Goal: Task Accomplishment & Management: Manage account settings

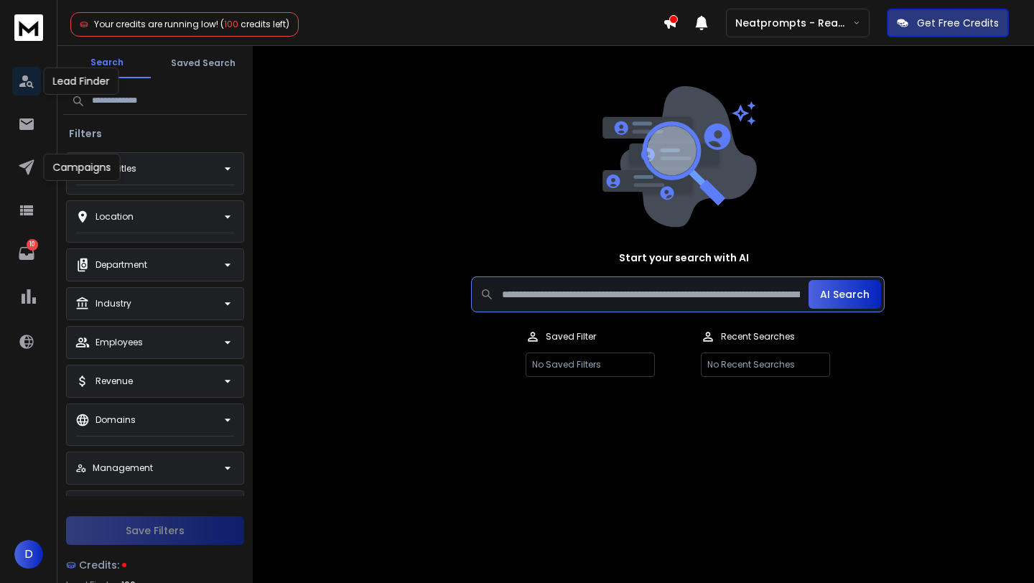
click at [37, 167] on link at bounding box center [26, 167] width 29 height 29
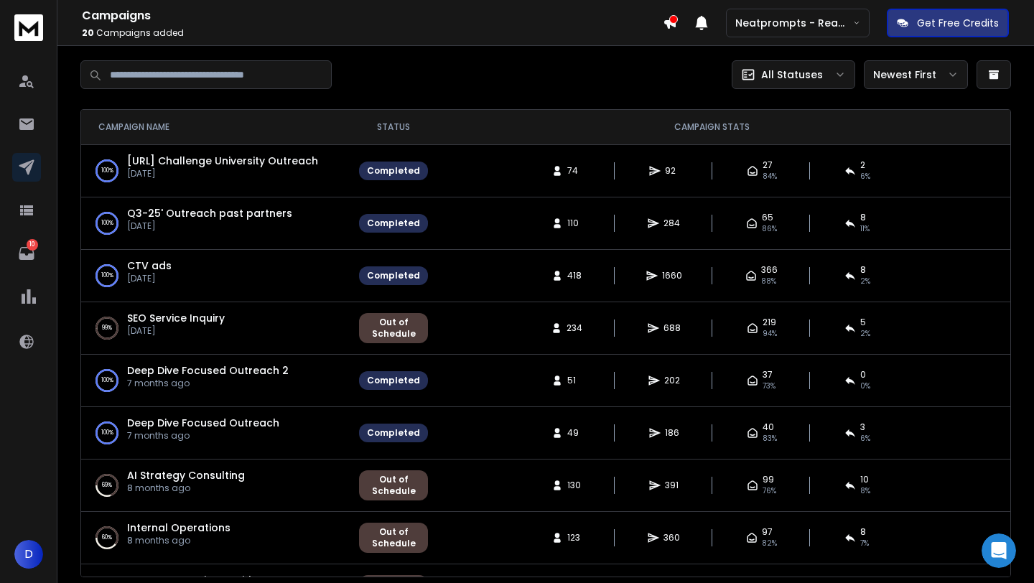
click at [201, 421] on span "Deep Dive Focused Outreach" at bounding box center [203, 423] width 152 height 14
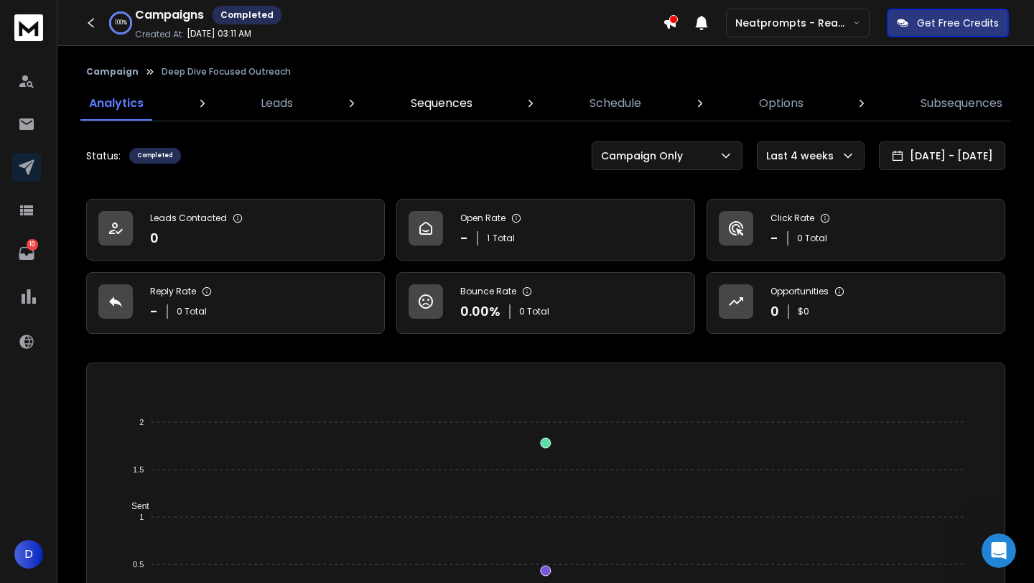
click at [463, 100] on p "Sequences" at bounding box center [442, 103] width 62 height 17
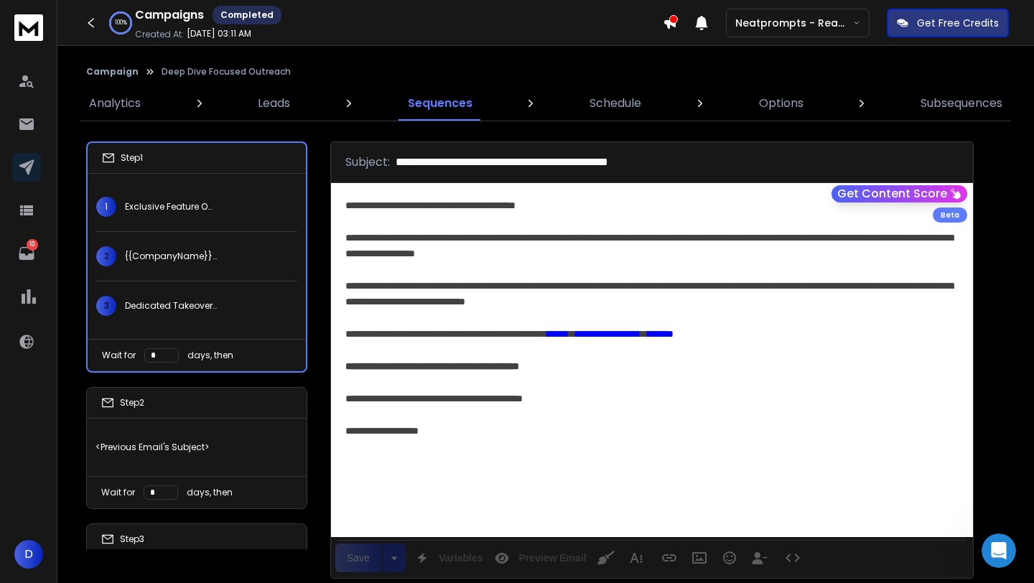
click at [569, 335] on link "******" at bounding box center [558, 334] width 22 height 10
click at [91, 23] on icon at bounding box center [91, 23] width 13 height 13
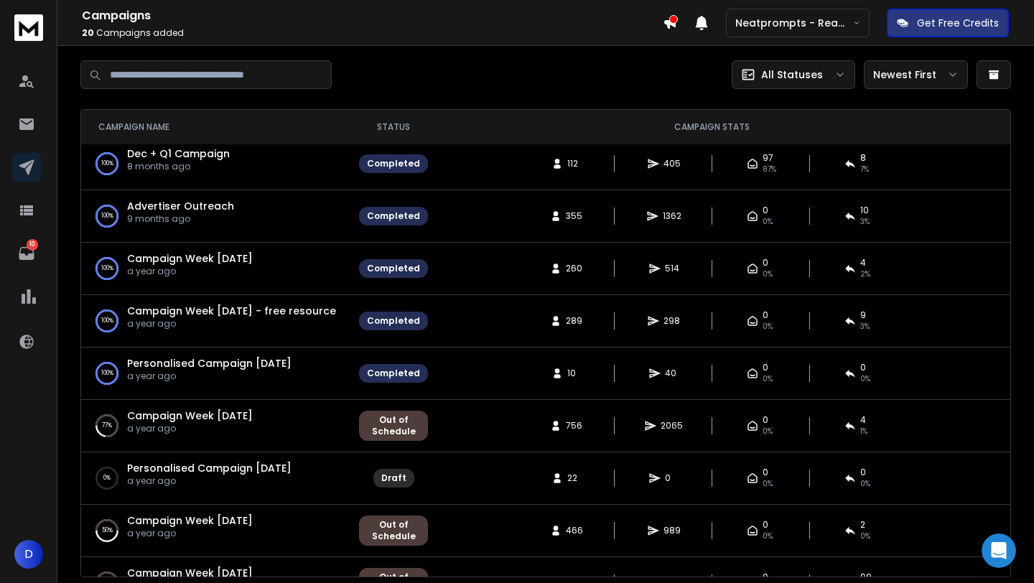
scroll to position [536, 0]
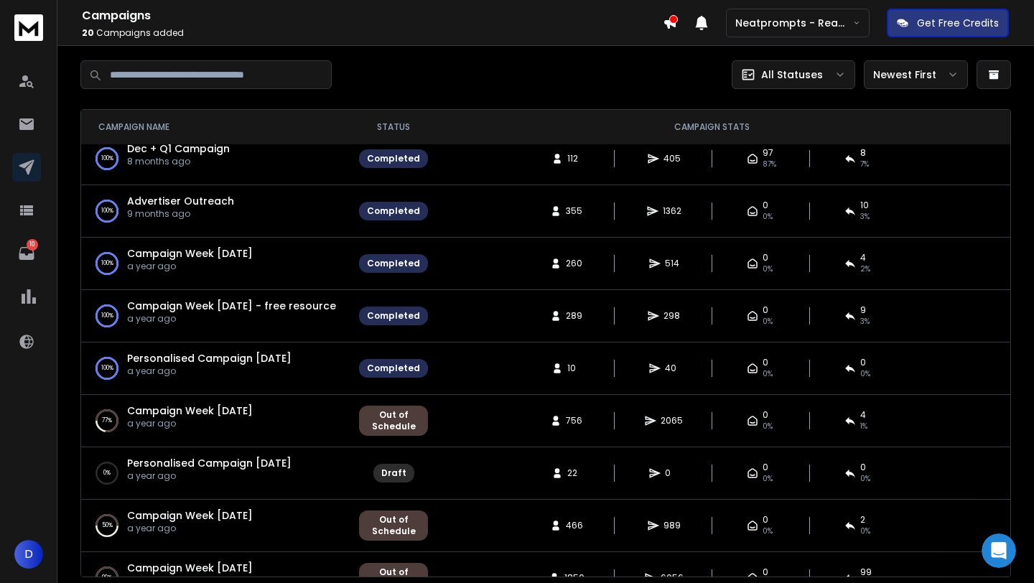
click at [235, 356] on span "Personalised Campaign [DATE]" at bounding box center [209, 358] width 164 height 14
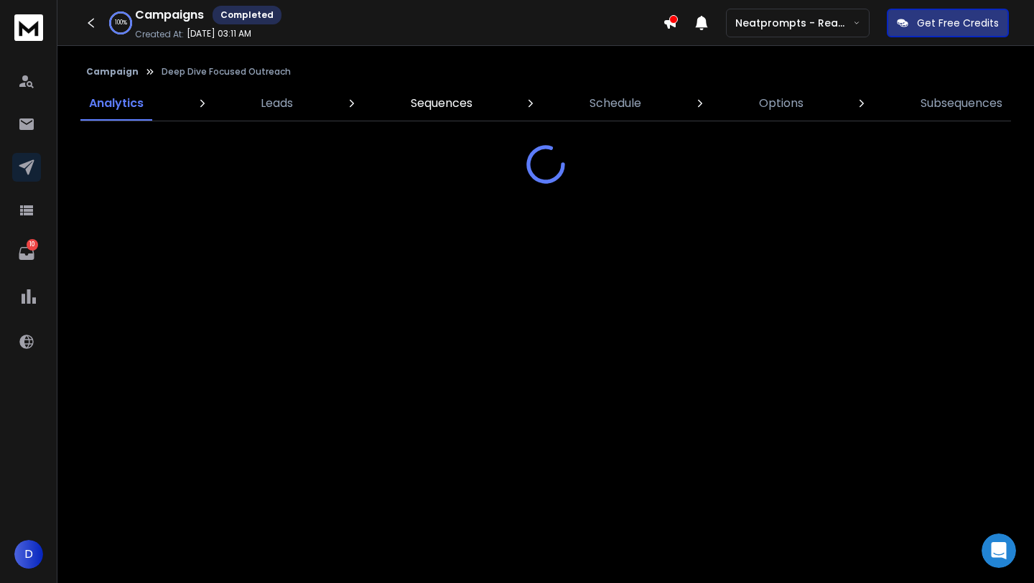
click at [432, 106] on p "Sequences" at bounding box center [442, 103] width 62 height 17
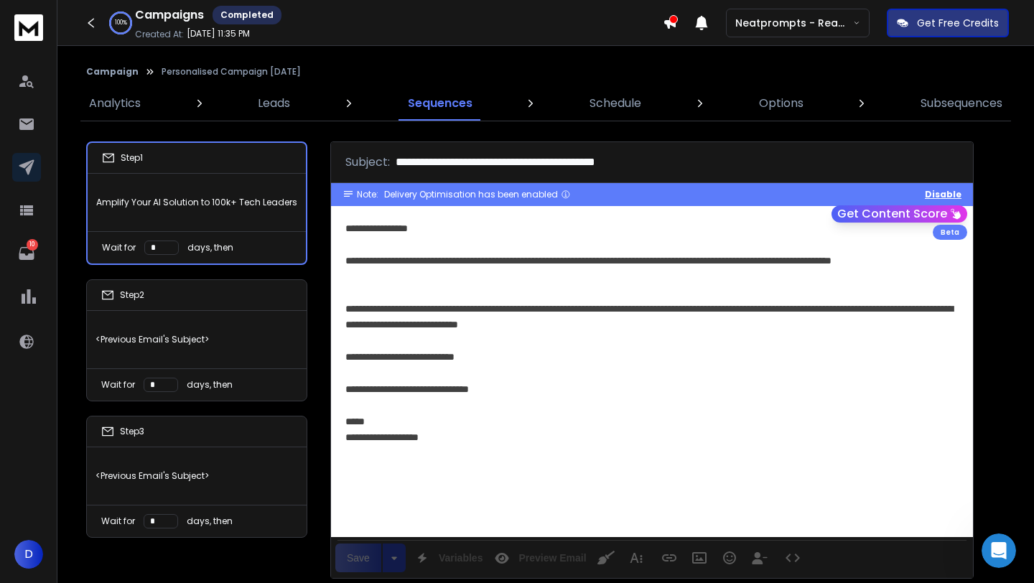
click at [219, 340] on p "<Previous Email's Subject>" at bounding box center [196, 339] width 202 height 40
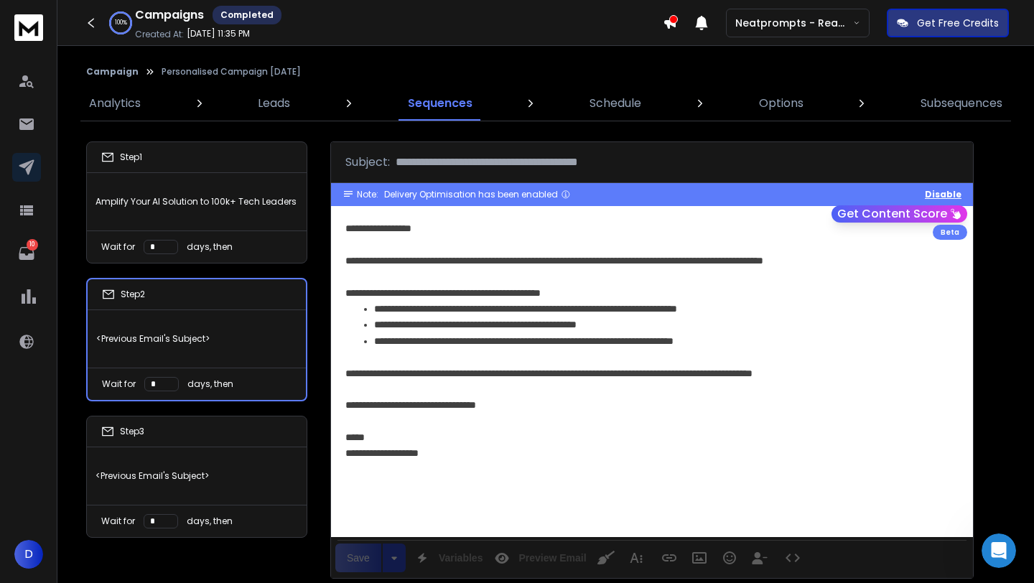
scroll to position [92, 0]
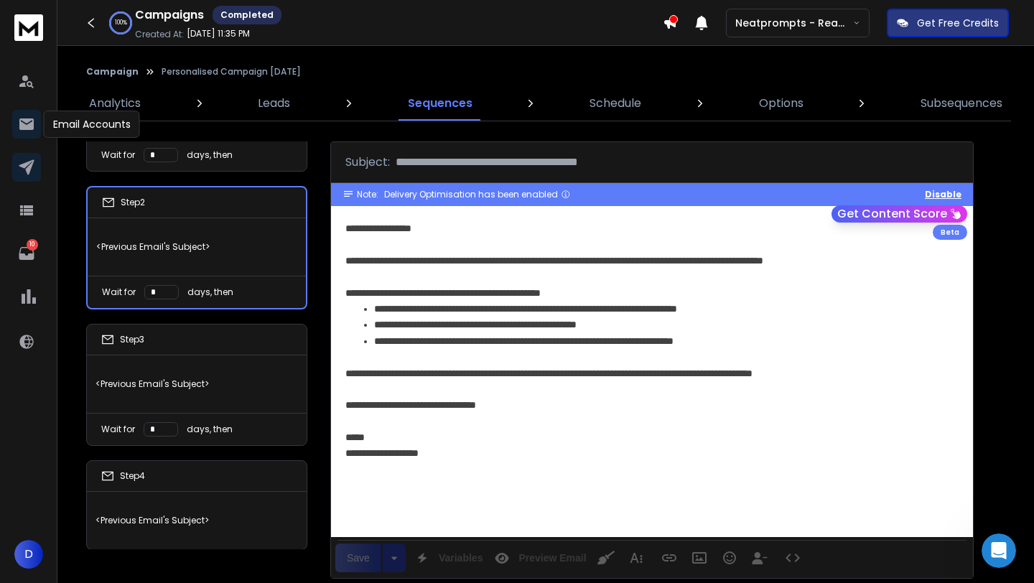
click at [30, 133] on link at bounding box center [26, 124] width 29 height 29
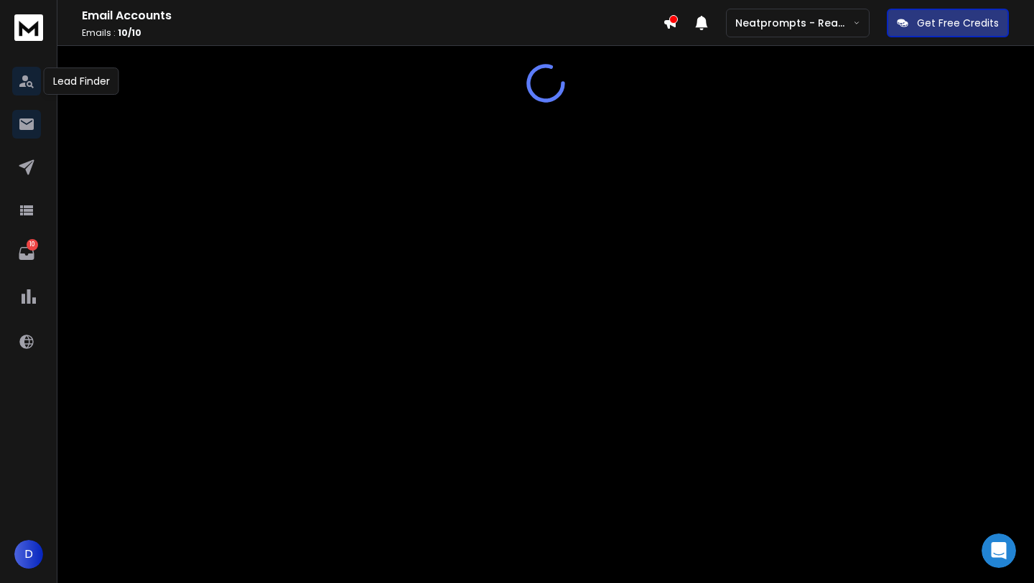
click at [28, 85] on icon at bounding box center [26, 81] width 17 height 17
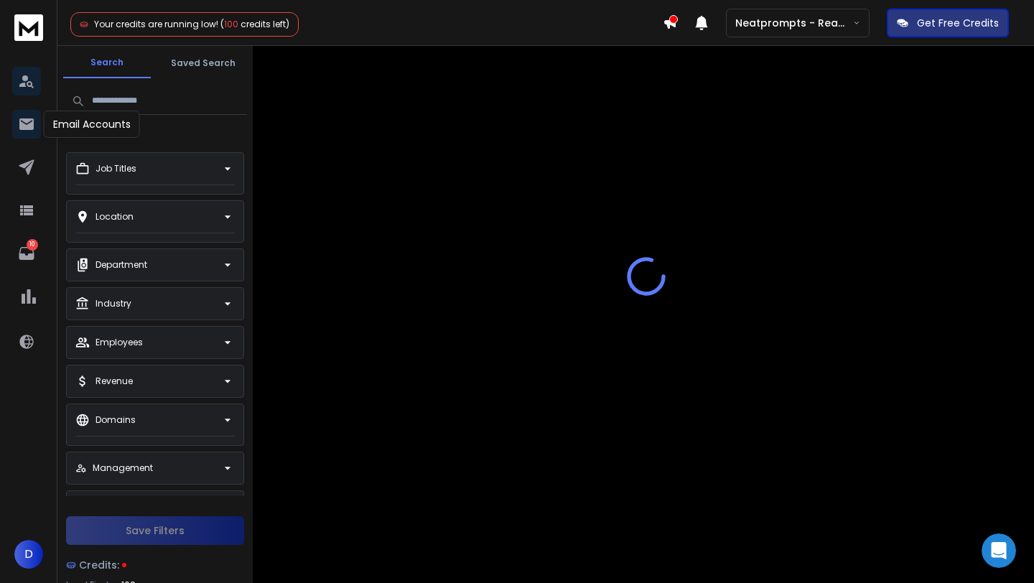
click at [29, 124] on icon at bounding box center [26, 123] width 14 height 11
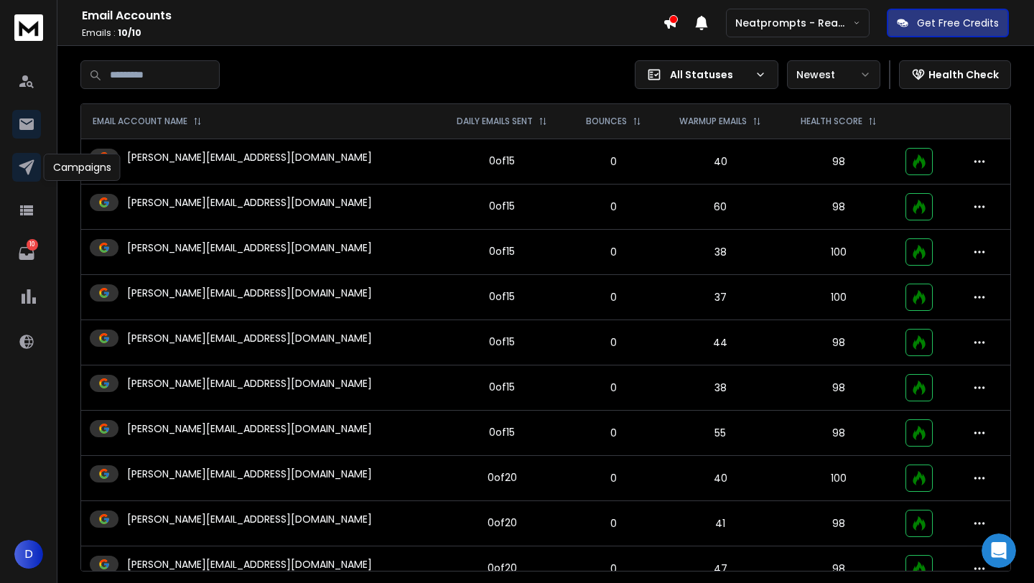
click at [28, 174] on icon at bounding box center [26, 167] width 17 height 17
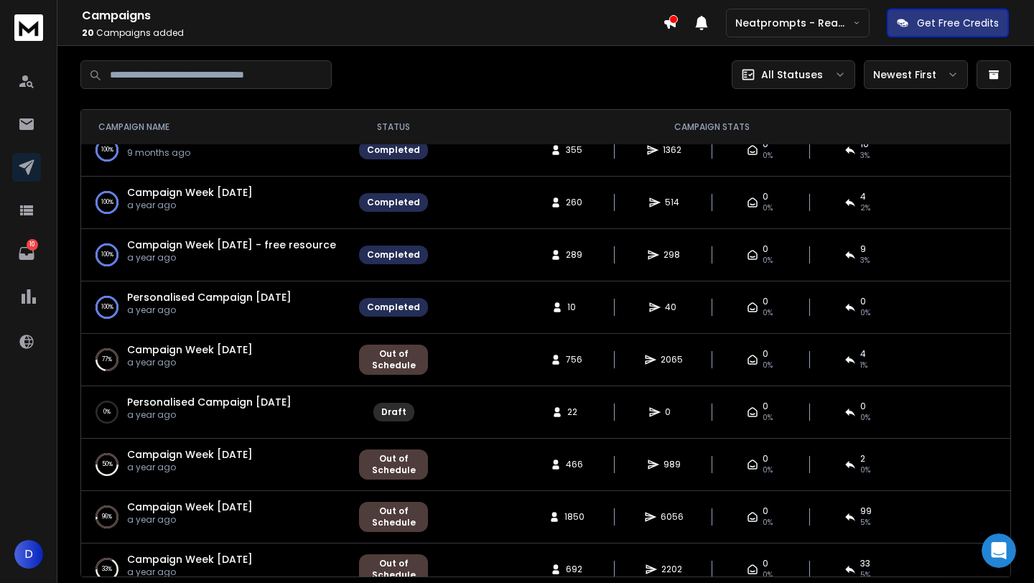
scroll to position [600, 0]
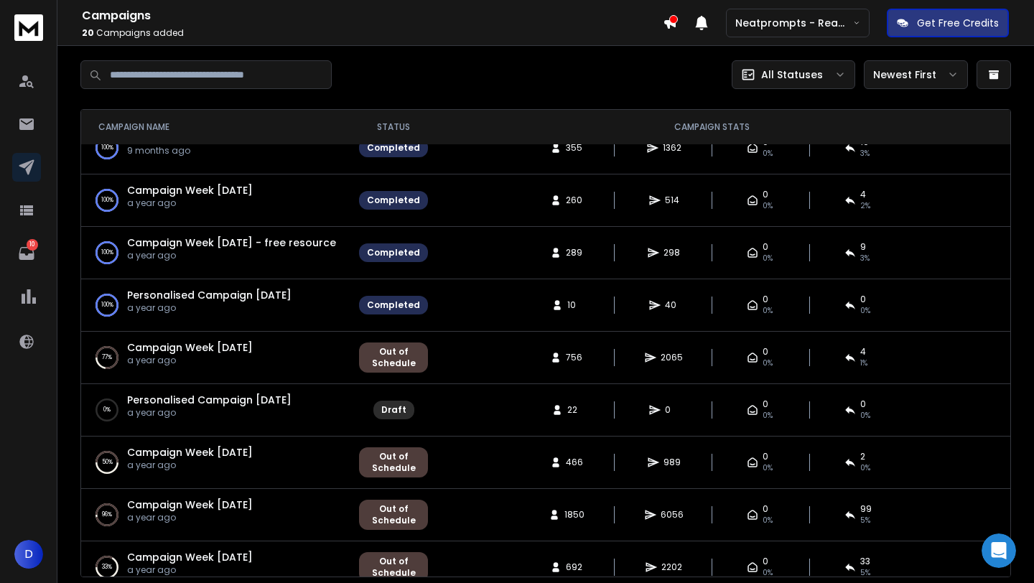
click at [232, 294] on span "Personalised Campaign [DATE]" at bounding box center [209, 295] width 164 height 14
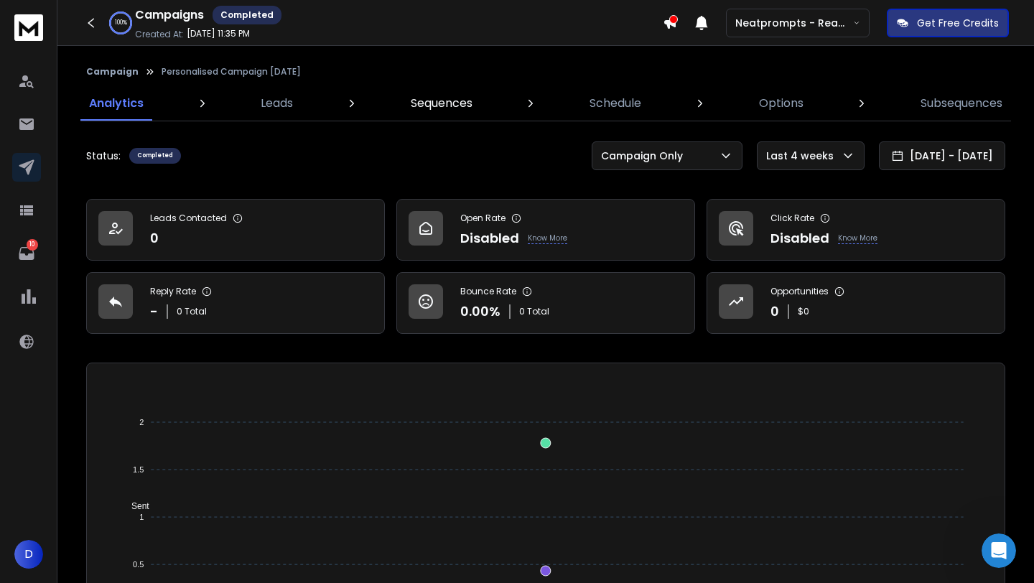
click at [444, 113] on link "Sequences" at bounding box center [441, 103] width 79 height 34
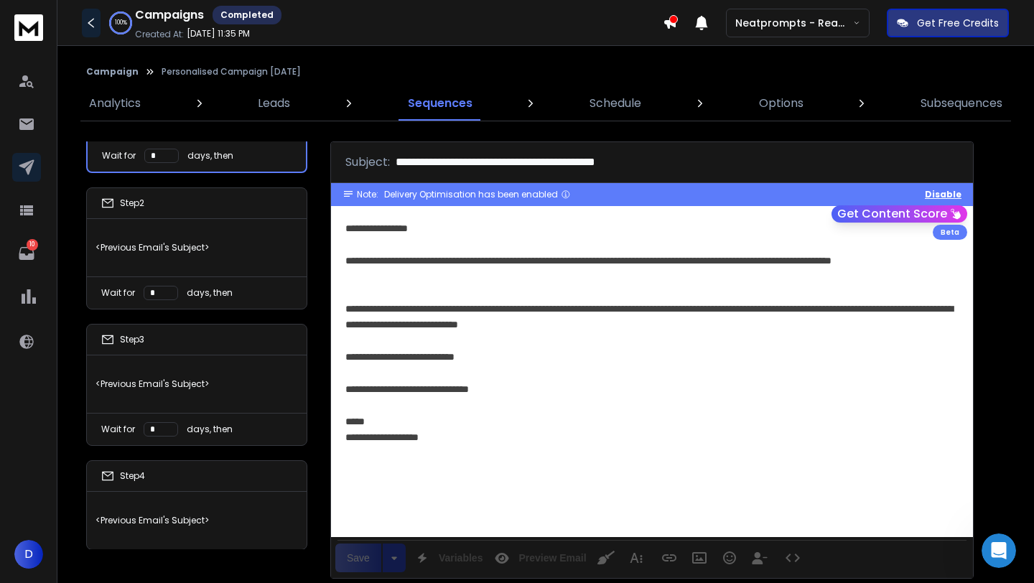
click at [93, 24] on icon at bounding box center [91, 23] width 13 height 13
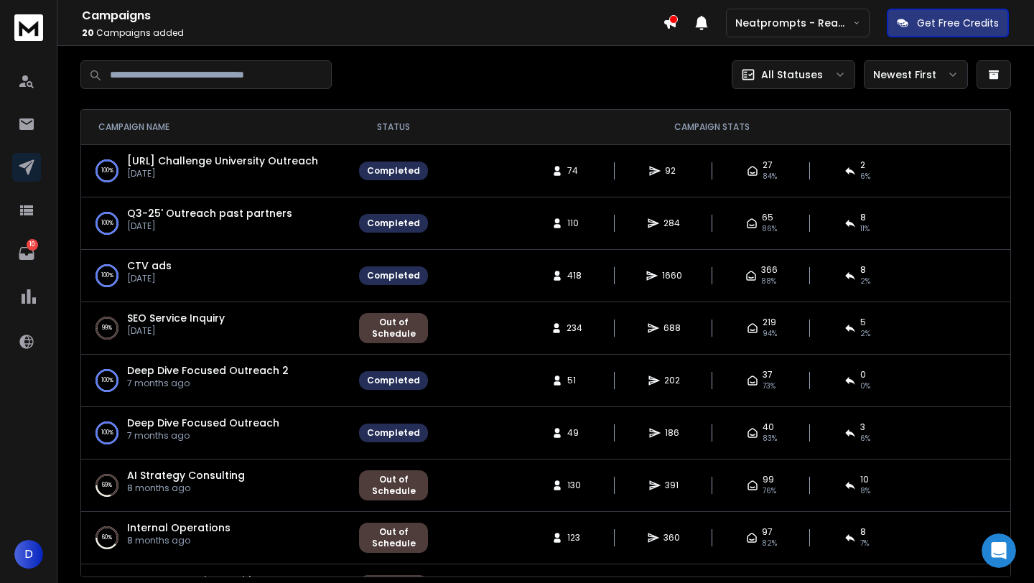
scroll to position [6, 0]
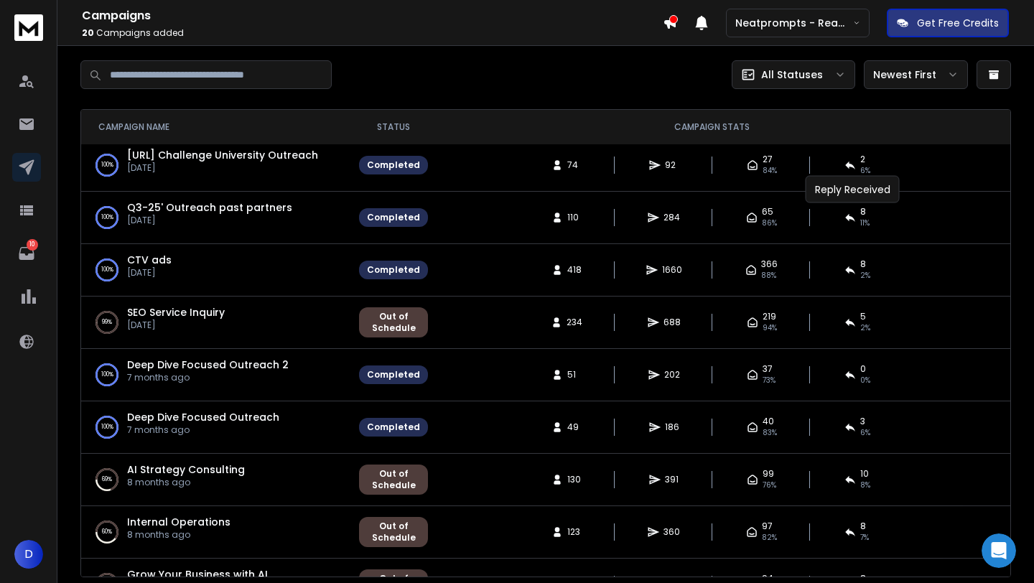
click at [860, 210] on span "8" at bounding box center [863, 211] width 6 height 11
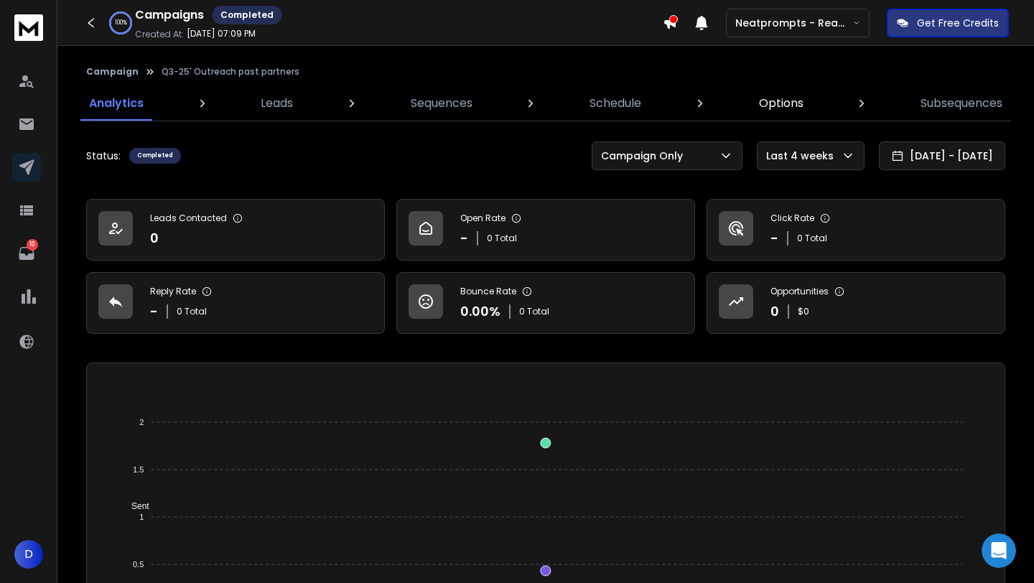
click at [767, 102] on p "Options" at bounding box center [781, 103] width 45 height 17
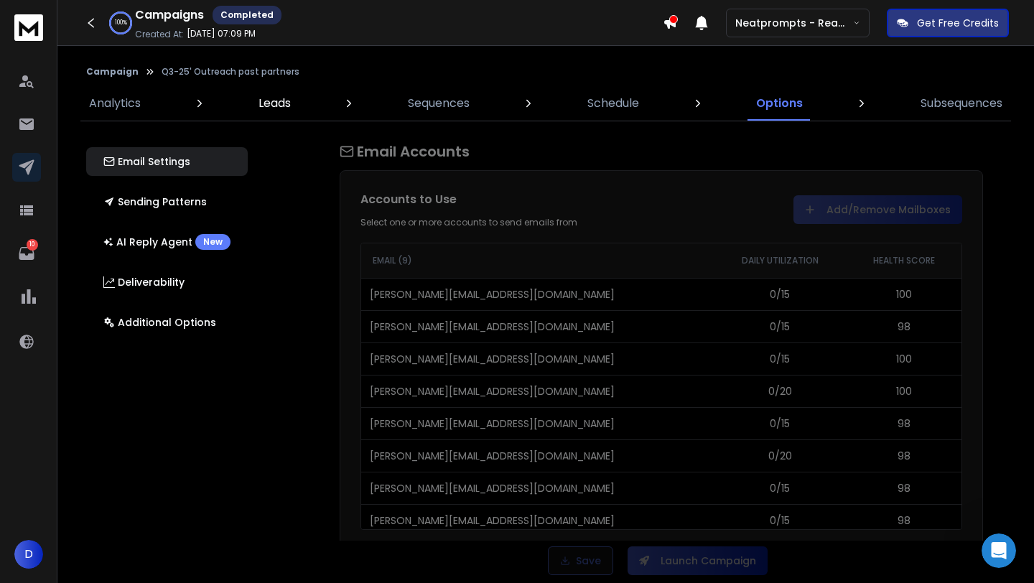
click at [285, 96] on p "Leads" at bounding box center [274, 103] width 32 height 17
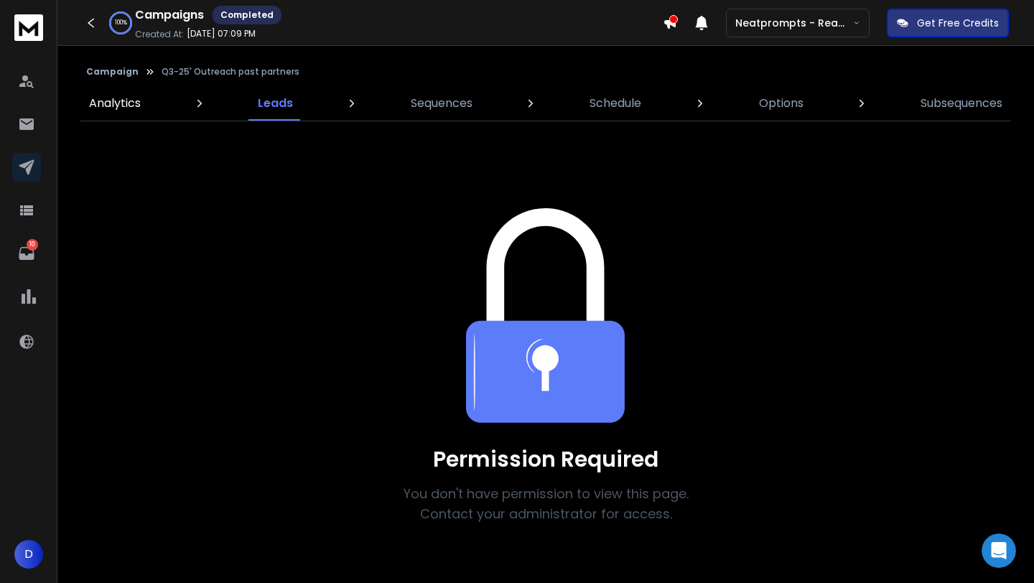
click at [136, 104] on p "Analytics" at bounding box center [115, 103] width 52 height 17
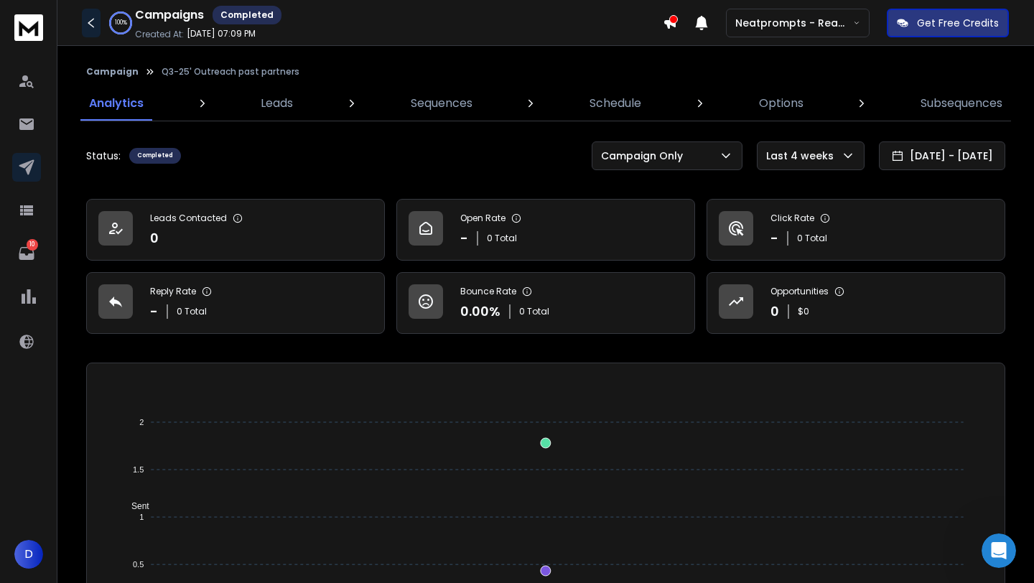
click at [93, 32] on button at bounding box center [91, 23] width 19 height 29
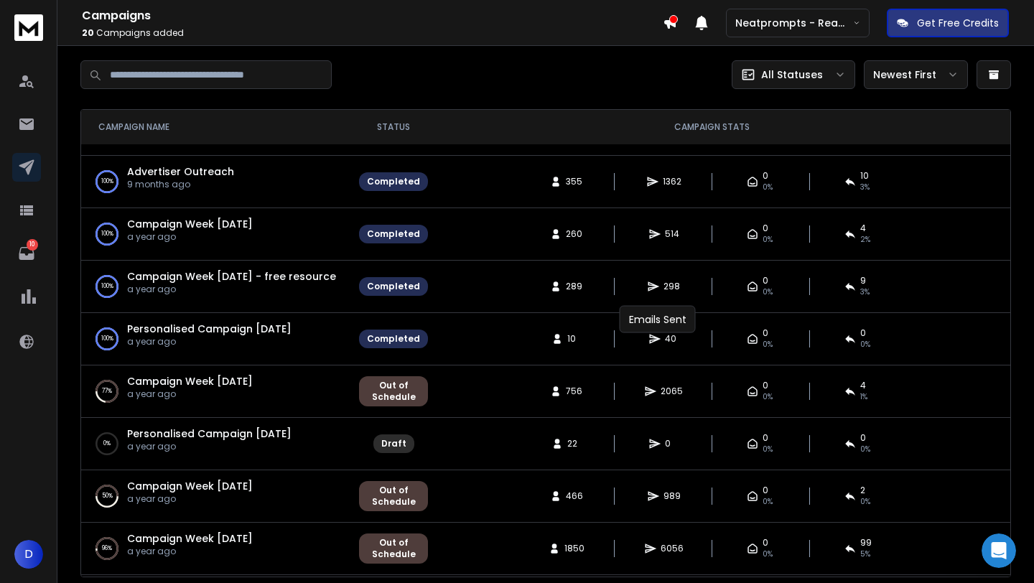
scroll to position [571, 0]
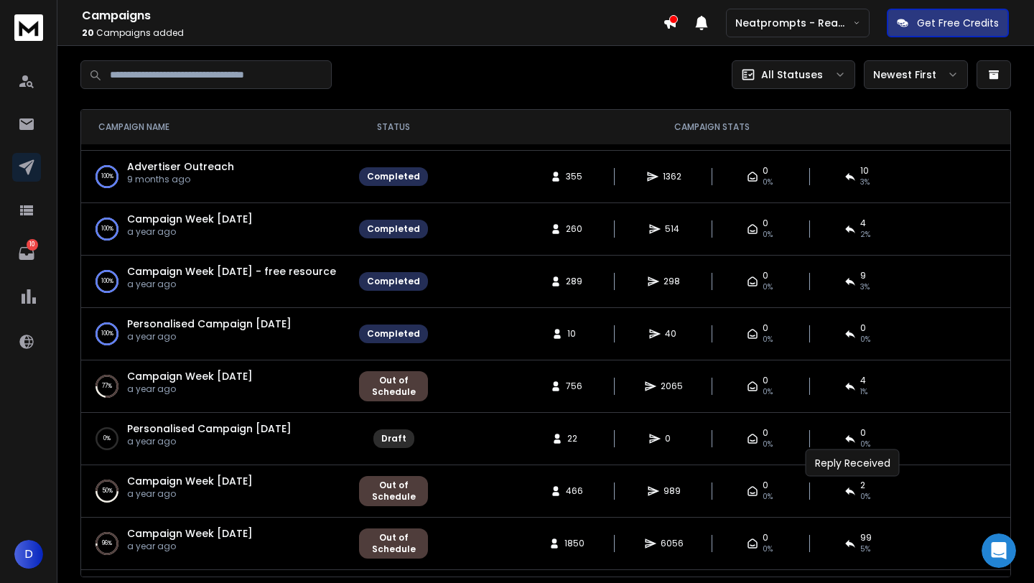
click at [860, 482] on span "2" at bounding box center [862, 485] width 5 height 11
